Goal: Navigation & Orientation: Find specific page/section

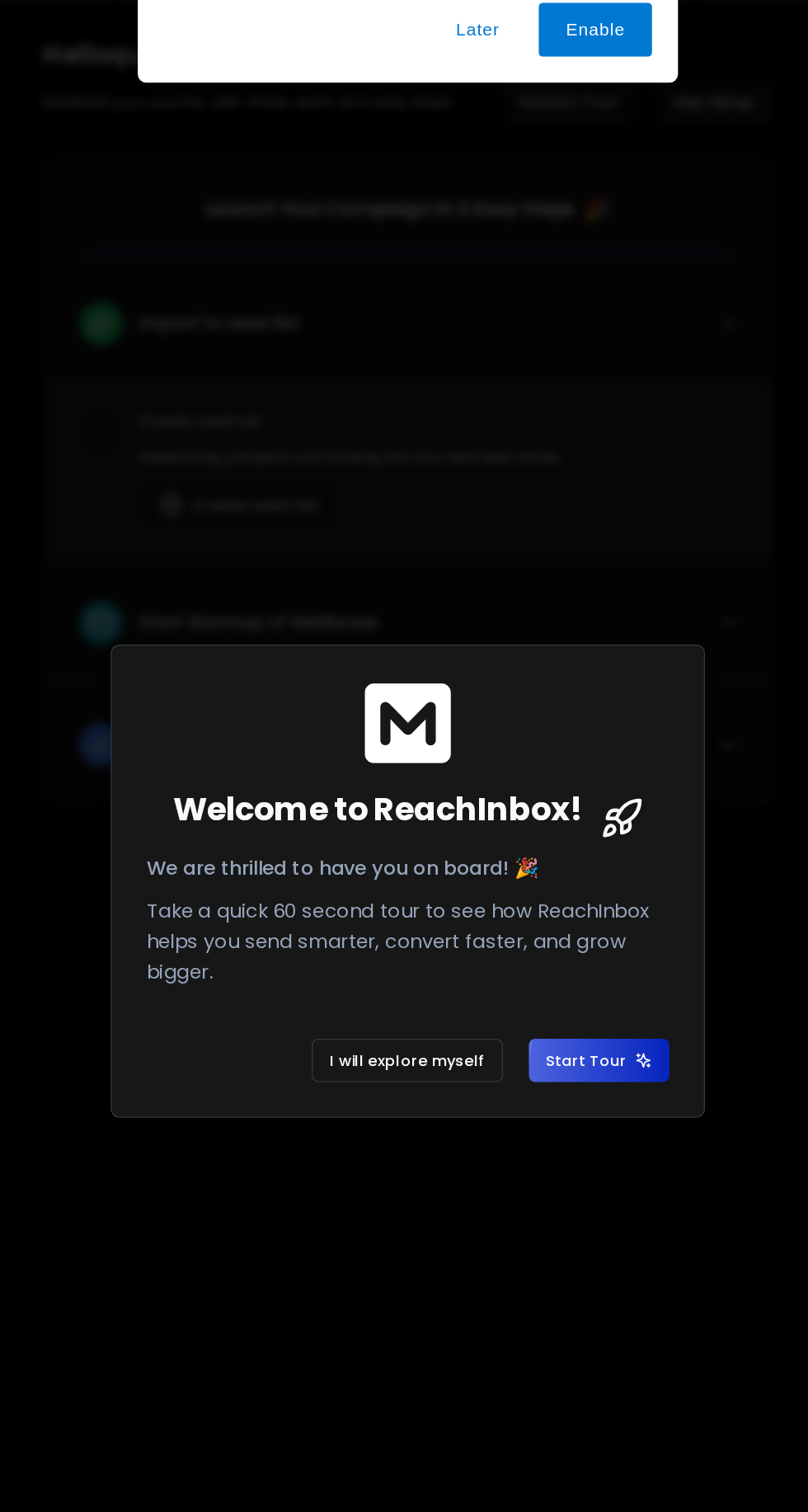
click at [586, 893] on icon at bounding box center [584, 893] width 10 height 10
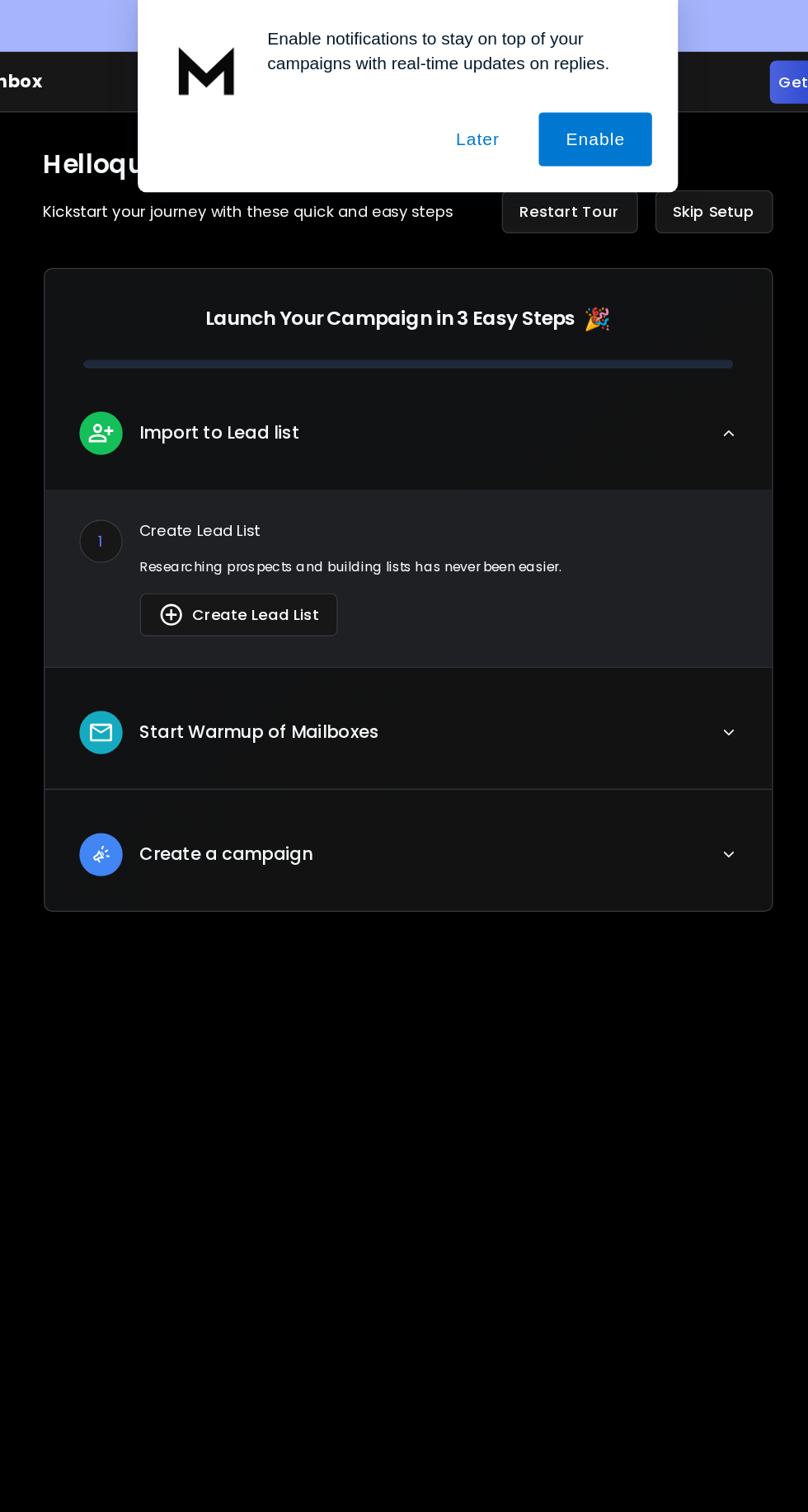
click at [450, 99] on button "Later" at bounding box center [457, 106] width 74 height 41
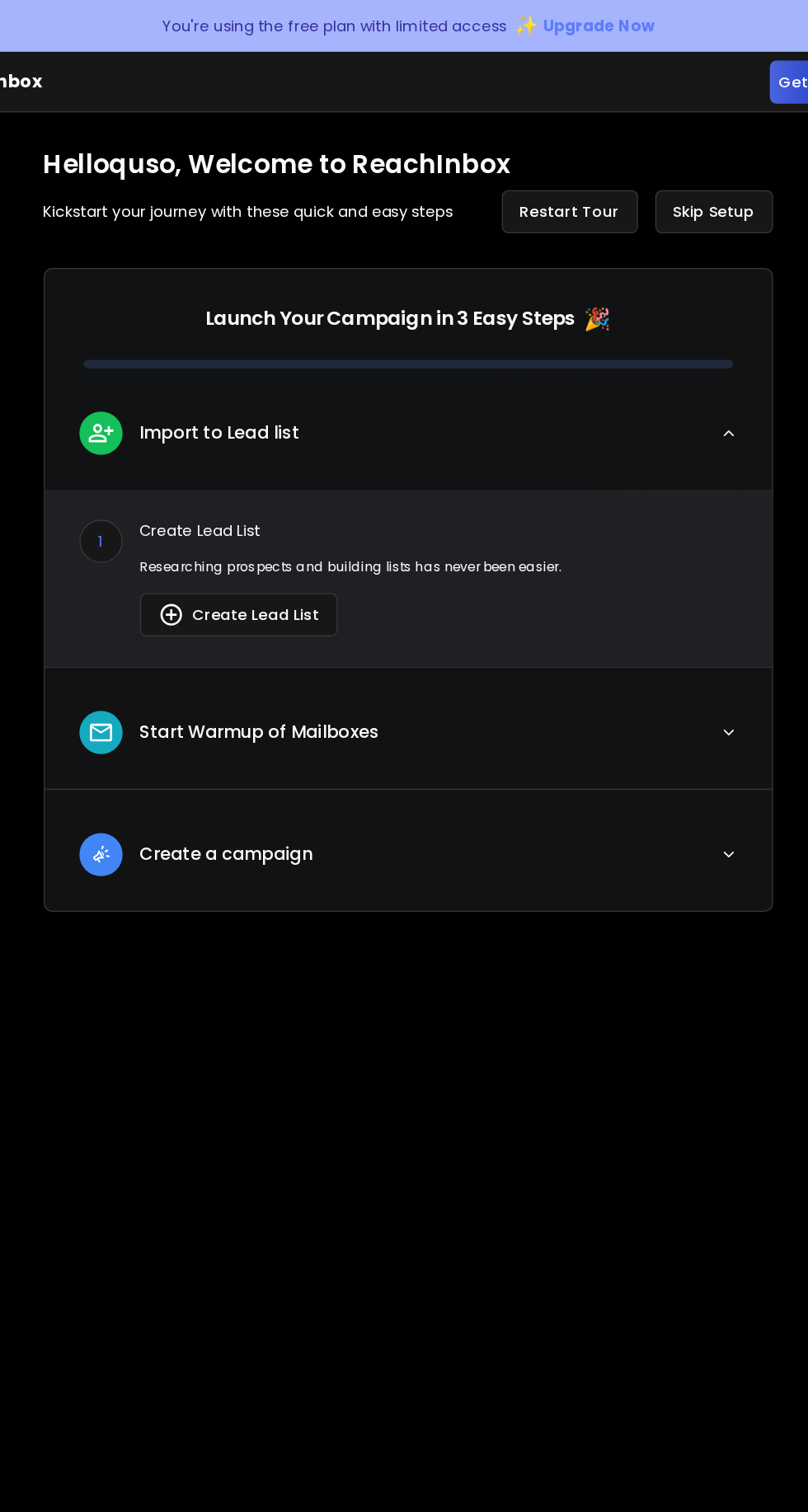
click at [662, 163] on span "Skip Setup" at bounding box center [637, 161] width 61 height 17
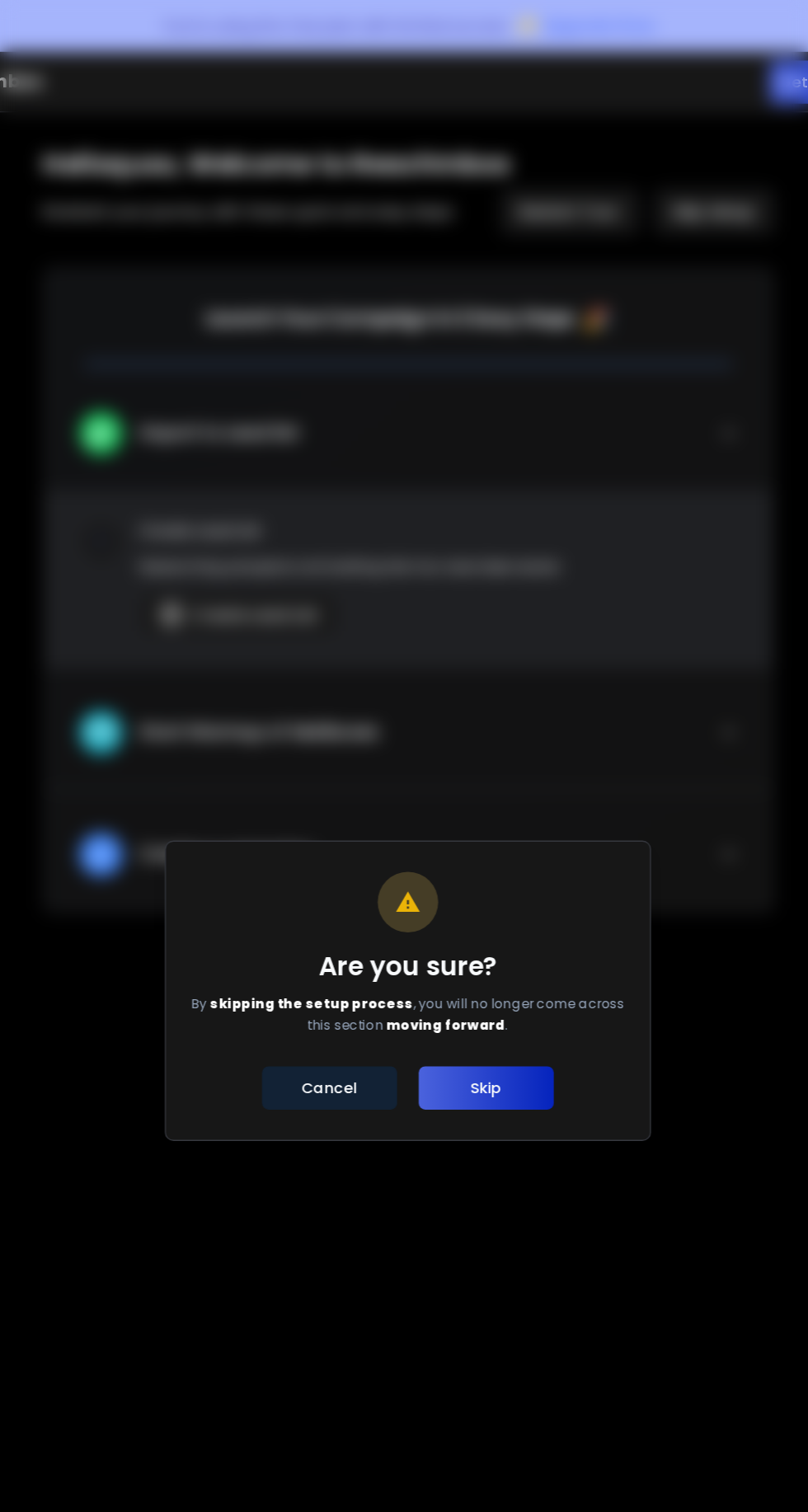
click at [490, 847] on button "Skip" at bounding box center [464, 831] width 103 height 33
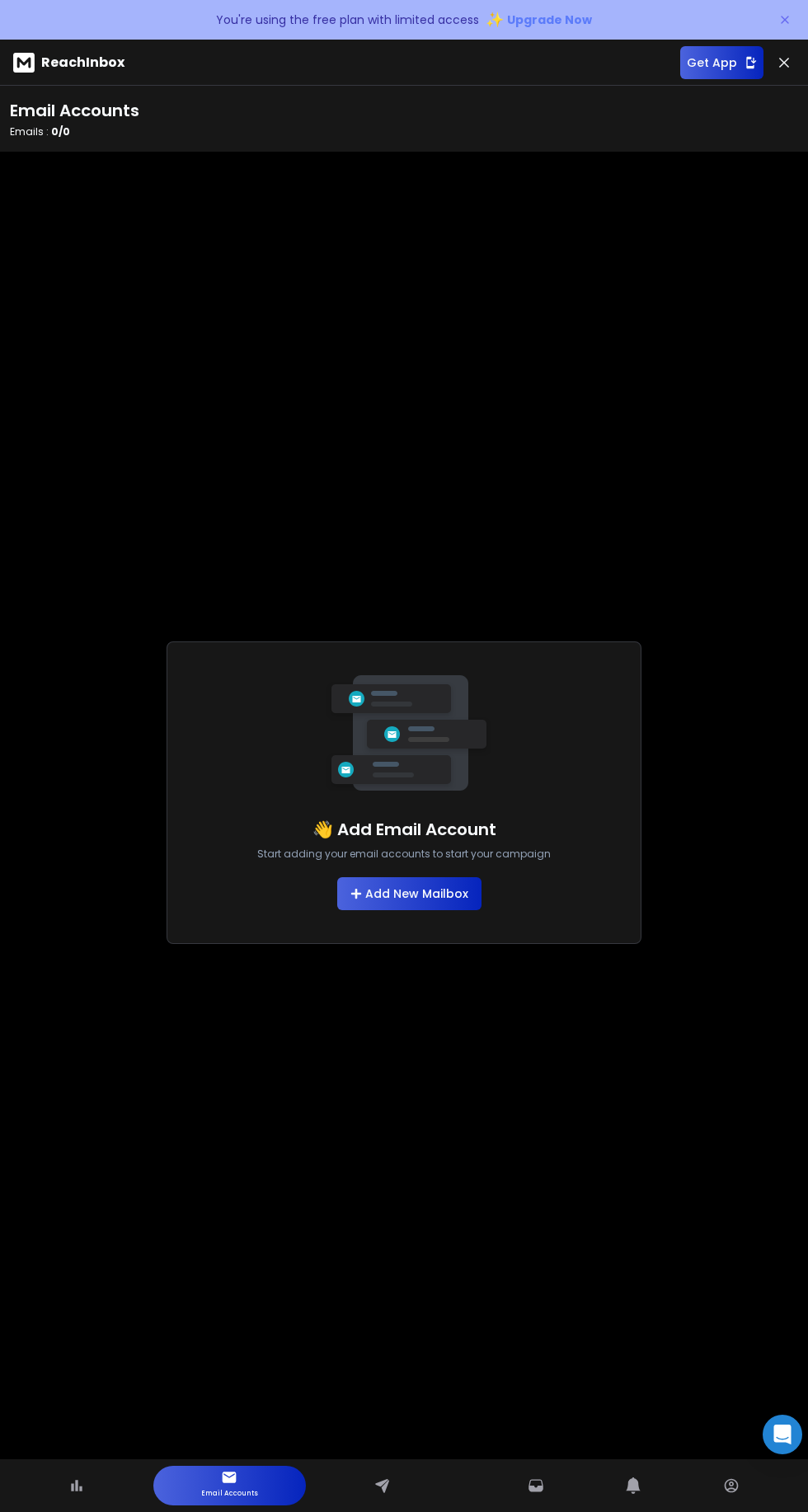
click at [76, 1487] on icon at bounding box center [76, 1485] width 11 height 11
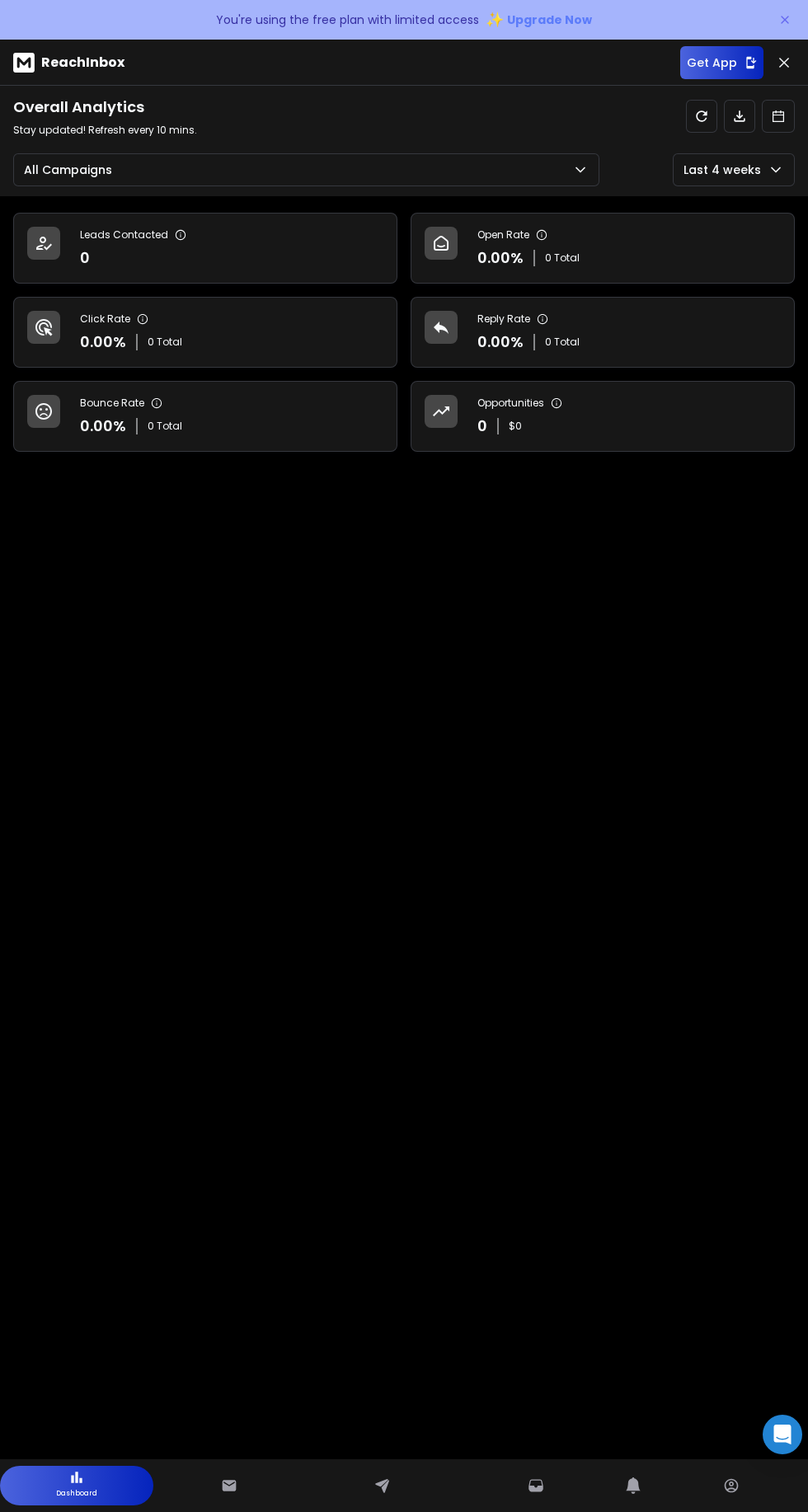
click at [385, 1487] on icon at bounding box center [382, 1486] width 14 height 14
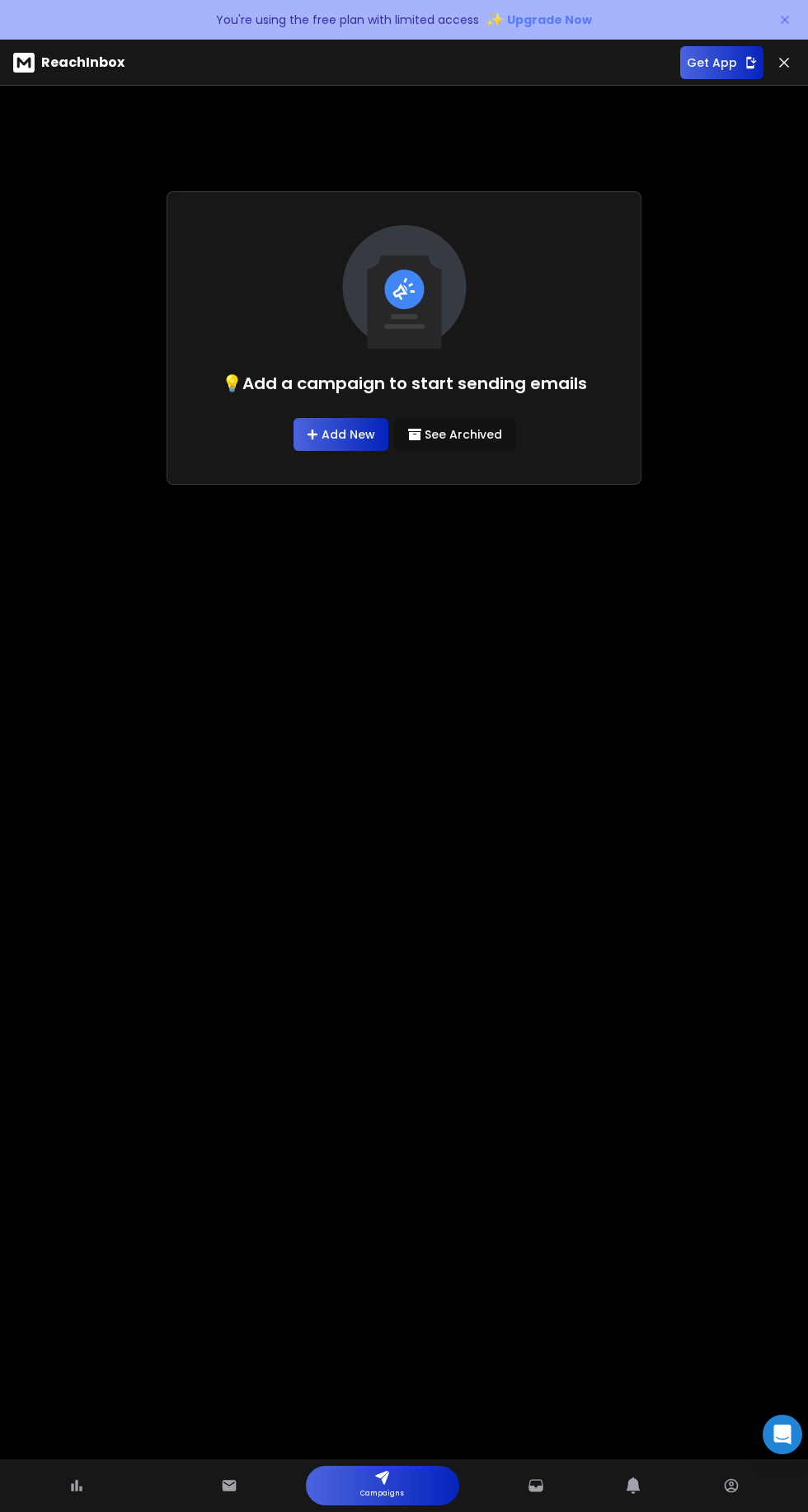
click at [197, 1476] on div at bounding box center [229, 1486] width 153 height 40
click at [100, 1469] on div at bounding box center [76, 1486] width 153 height 40
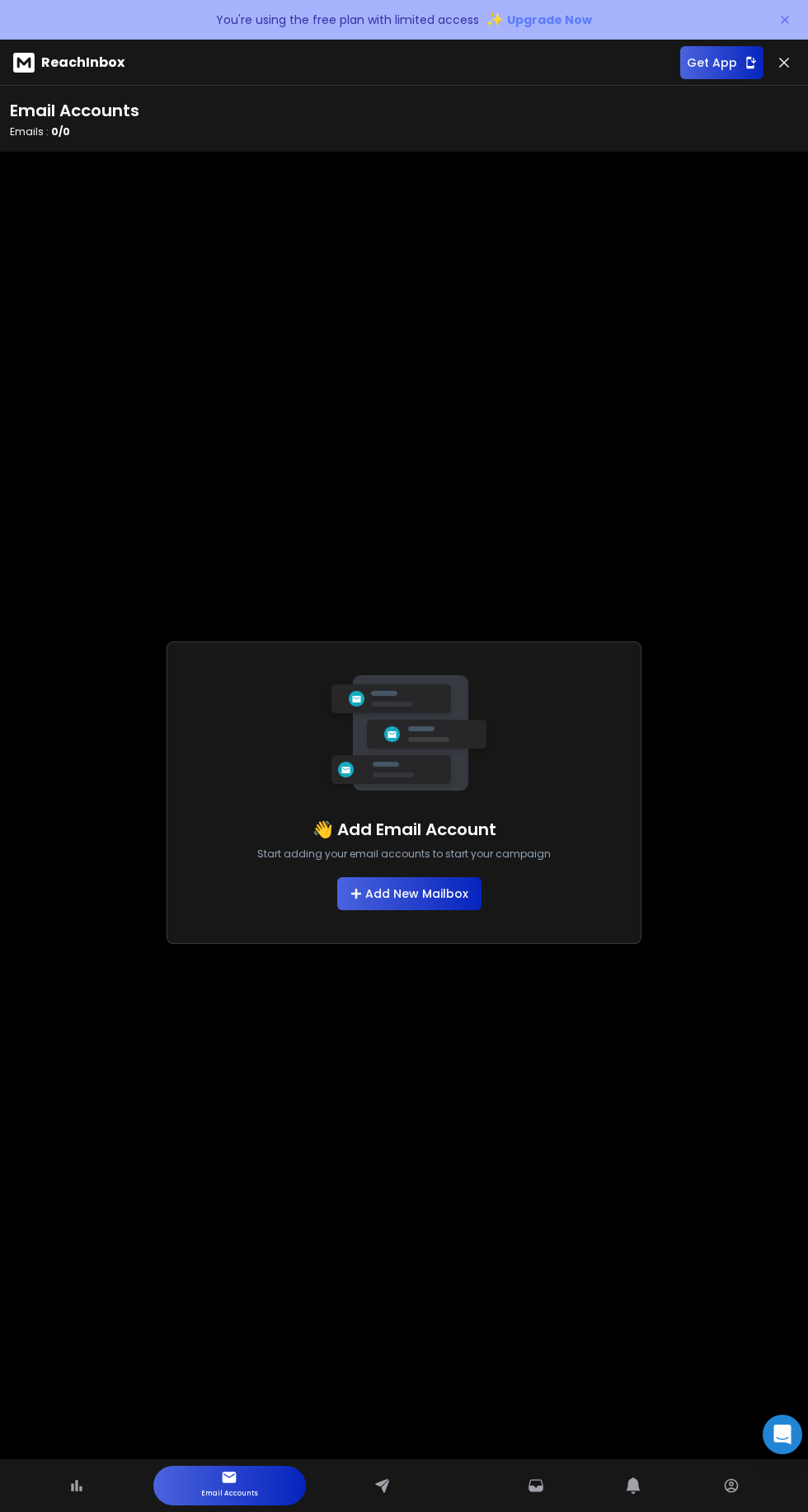
click at [780, 66] on icon at bounding box center [784, 61] width 10 height 10
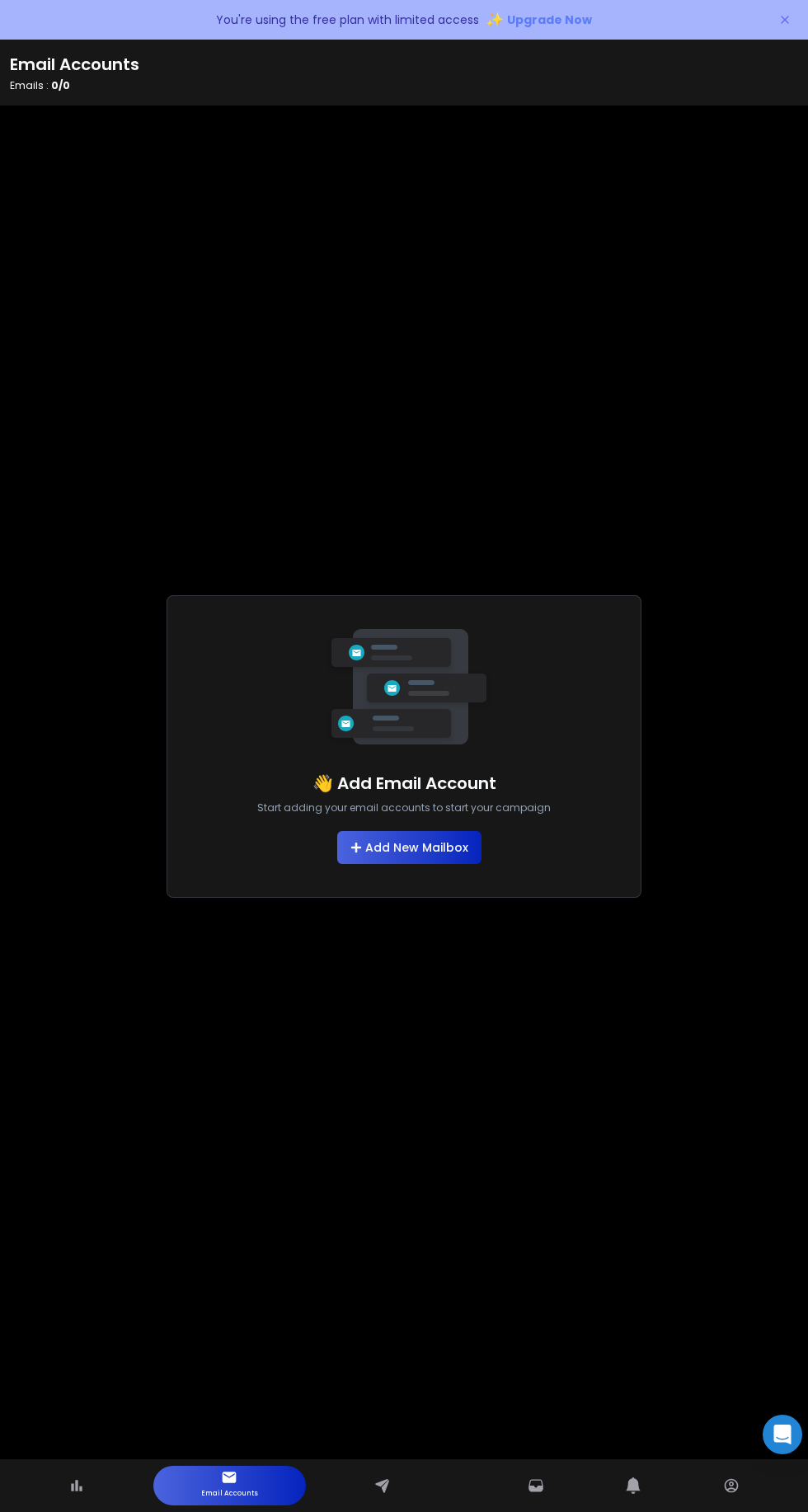
click at [633, 1494] on icon at bounding box center [633, 1486] width 15 height 17
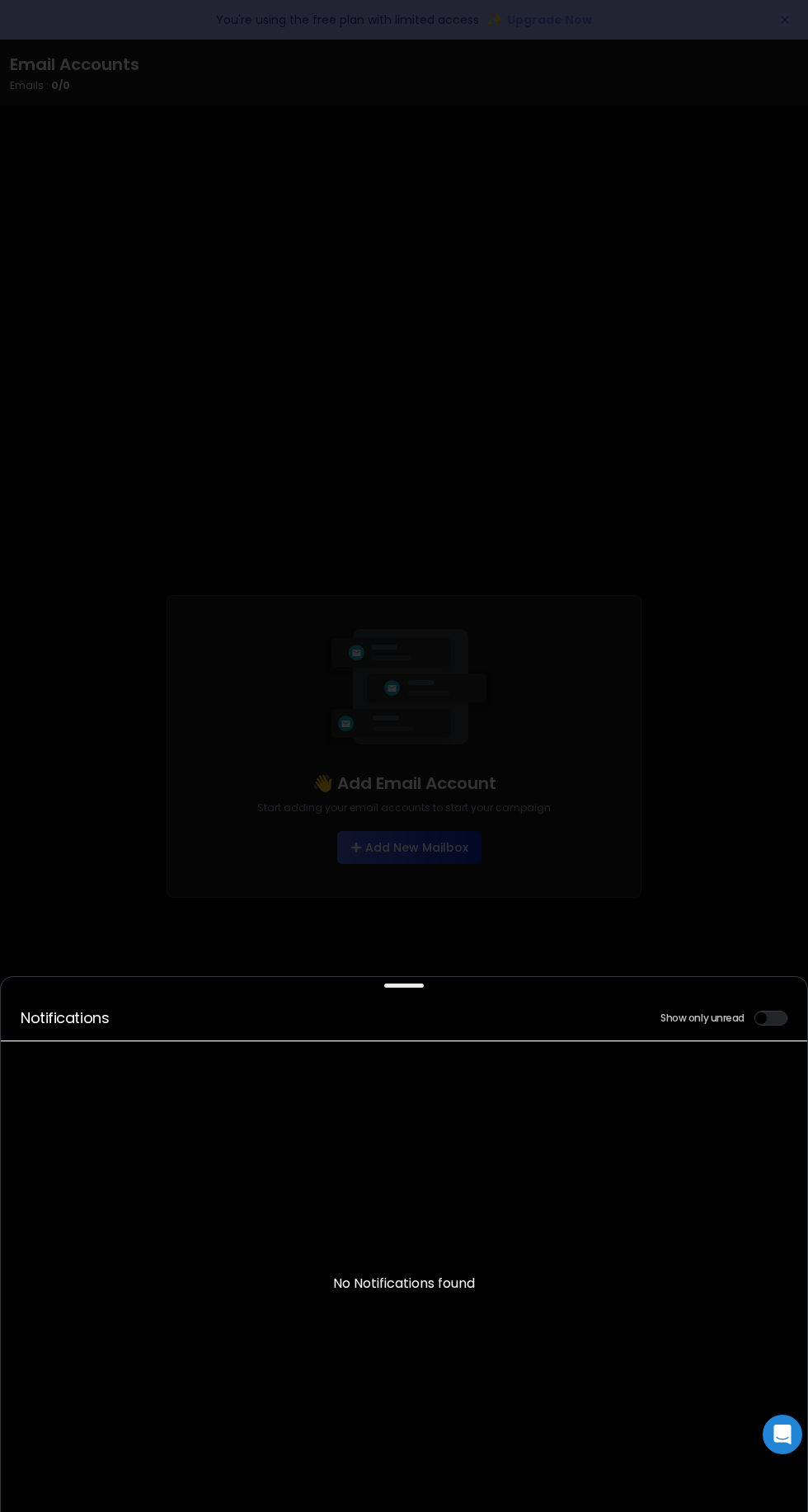
click at [678, 855] on div at bounding box center [404, 756] width 808 height 1512
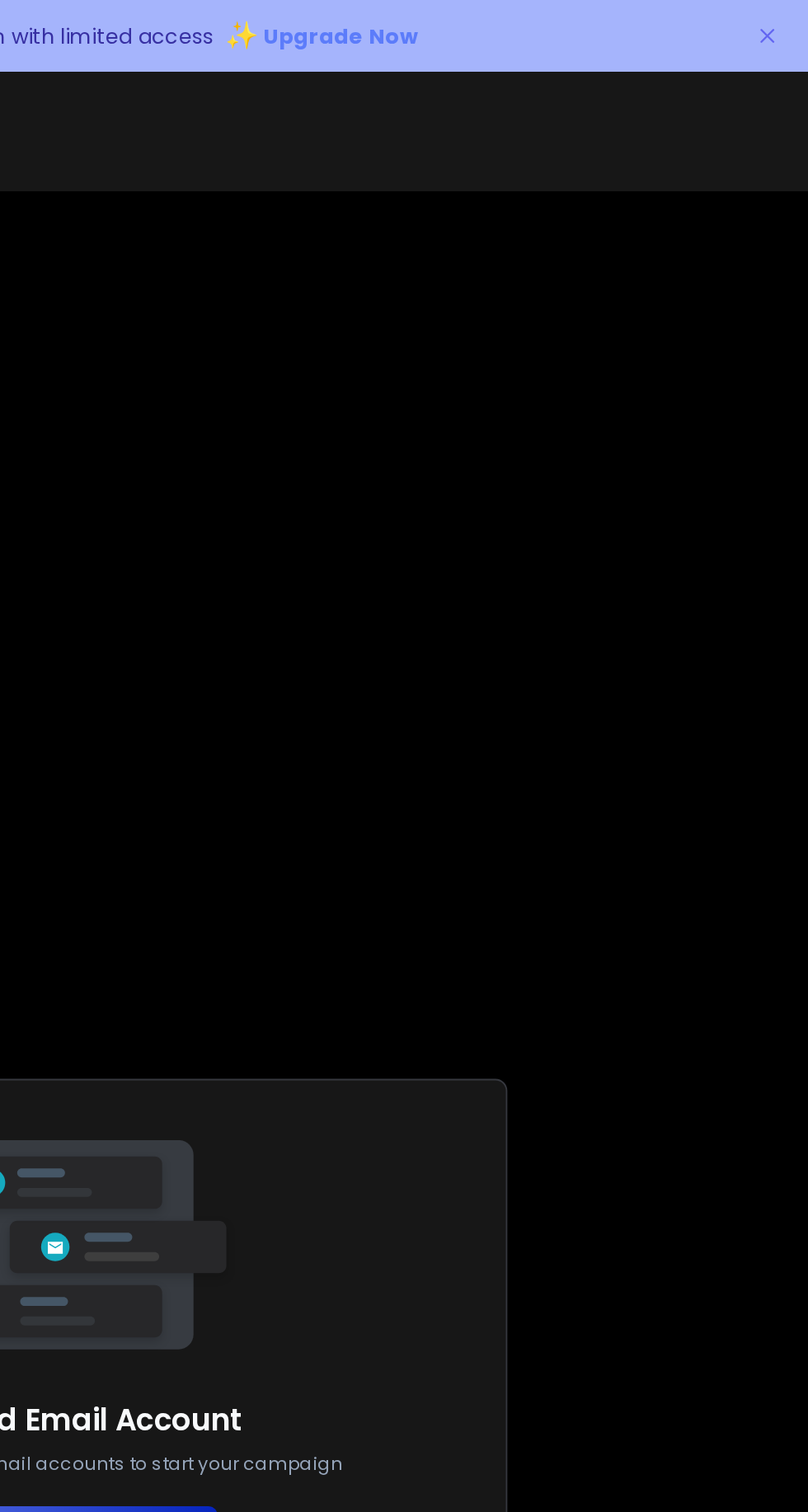
click at [790, 18] on icon "Close notification" at bounding box center [785, 20] width 14 height 14
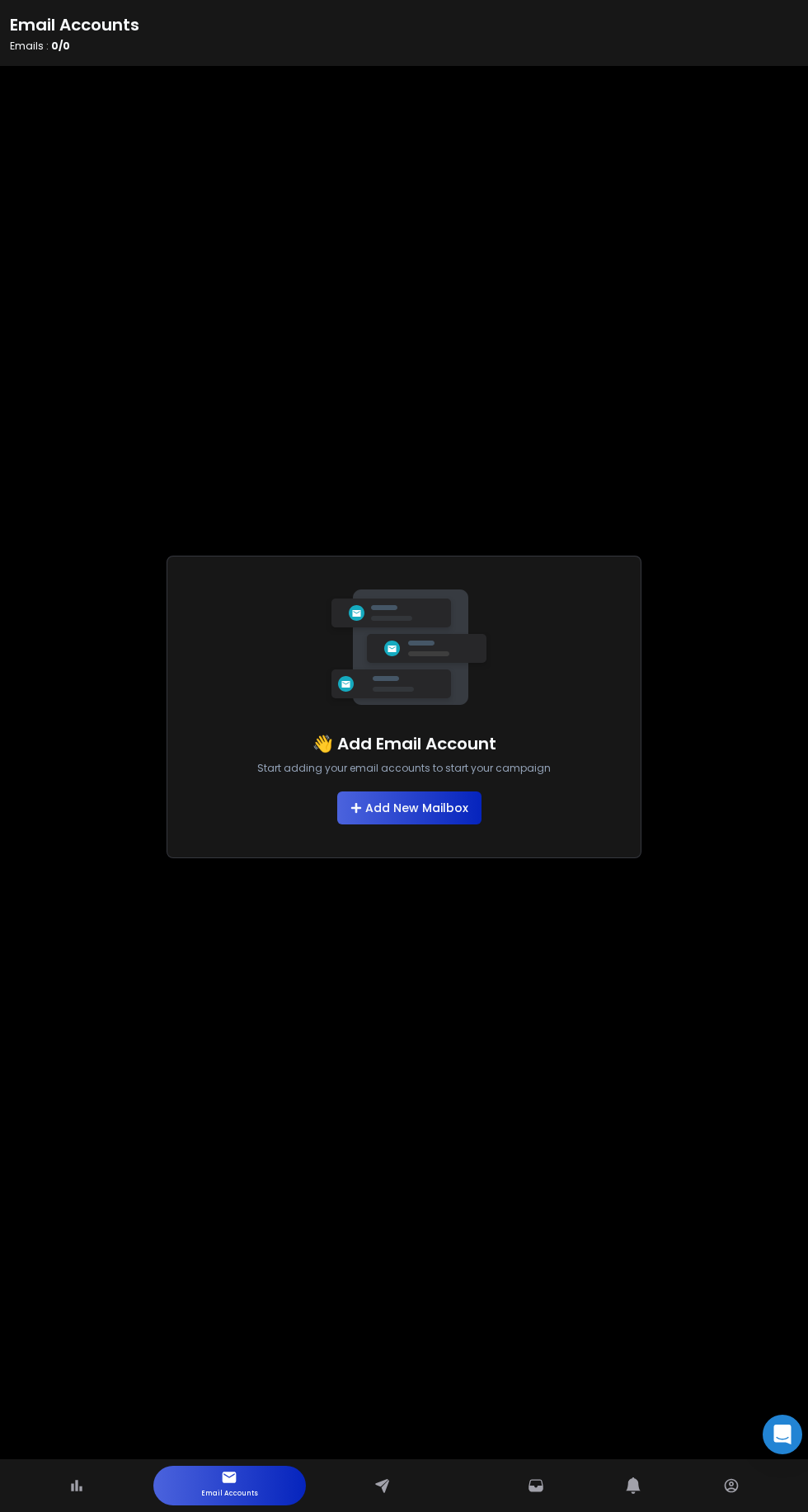
click at [763, 1512] on div "Get only verified leads with our AI-powered Lead Finder, starting at $22/mo Try…" at bounding box center [404, 756] width 808 height 1512
click at [734, 1494] on icon at bounding box center [731, 1486] width 17 height 17
